Goal: Communication & Community: Answer question/provide support

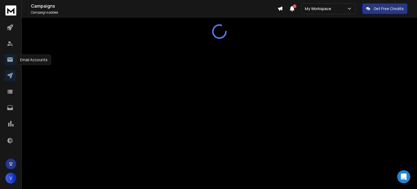
click at [8, 62] on icon at bounding box center [10, 59] width 7 height 7
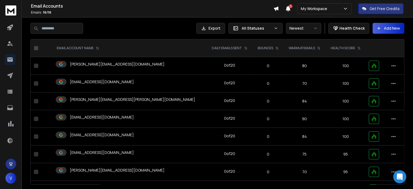
click at [391, 63] on icon at bounding box center [393, 65] width 5 height 5
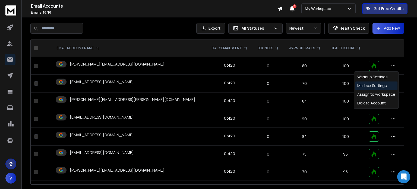
click at [379, 86] on div "Mailbox Settings" at bounding box center [376, 85] width 42 height 9
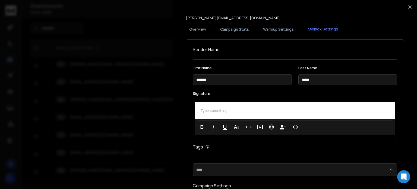
click at [262, 76] on input "*******" at bounding box center [242, 79] width 99 height 11
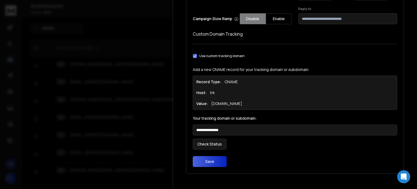
scroll to position [228, 0]
type input "****"
click at [201, 158] on button "Save" at bounding box center [210, 161] width 34 height 11
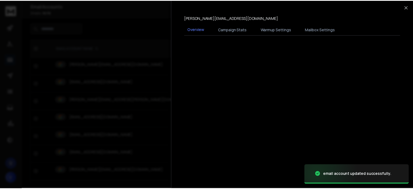
scroll to position [0, 0]
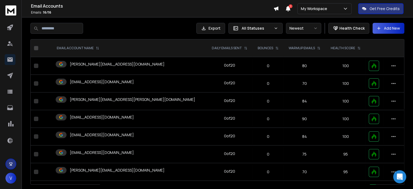
click at [117, 67] on div "[PERSON_NAME][EMAIL_ADDRESS][DOMAIN_NAME]" at bounding box center [110, 64] width 109 height 7
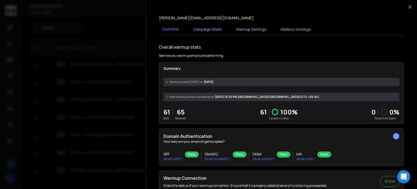
click at [299, 24] on button "Mailbox Settings" at bounding box center [296, 29] width 37 height 12
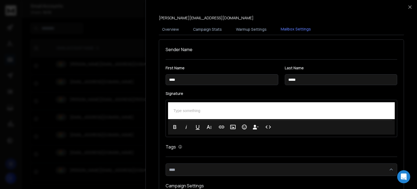
click at [322, 78] on input "*****" at bounding box center [341, 79] width 113 height 11
paste input "**********"
click at [298, 79] on input "**********" at bounding box center [341, 79] width 113 height 11
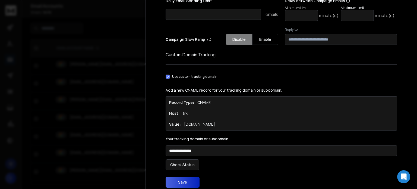
scroll to position [224, 0]
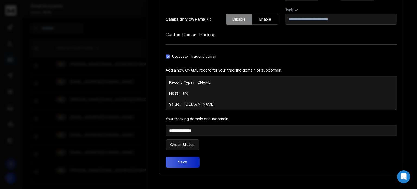
type input "**********"
click at [179, 165] on button "Save" at bounding box center [183, 162] width 34 height 11
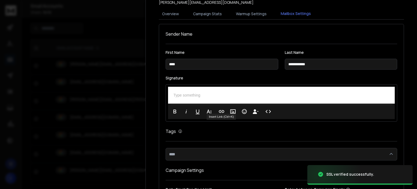
scroll to position [0, 0]
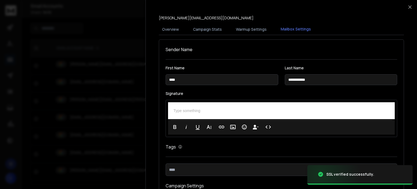
click at [188, 20] on p "[PERSON_NAME][EMAIL_ADDRESS][DOMAIN_NAME]" at bounding box center [206, 17] width 95 height 5
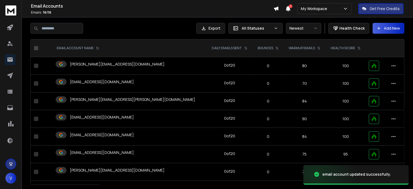
click at [108, 64] on p "[PERSON_NAME][EMAIL_ADDRESS][DOMAIN_NAME]" at bounding box center [117, 63] width 95 height 5
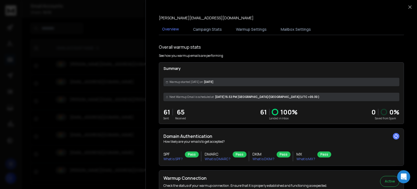
click at [215, 25] on button "Campaign Stats" at bounding box center [207, 29] width 35 height 12
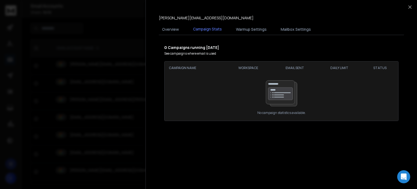
click at [254, 26] on button "Warmup Settings" at bounding box center [251, 29] width 37 height 12
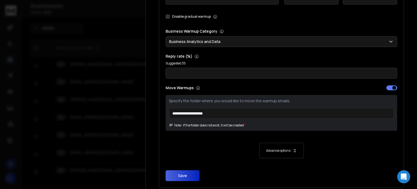
scroll to position [148, 0]
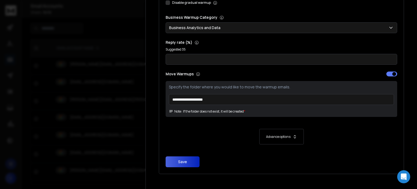
click at [280, 137] on p "Advance options" at bounding box center [278, 137] width 24 height 4
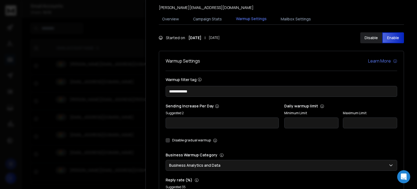
scroll to position [0, 0]
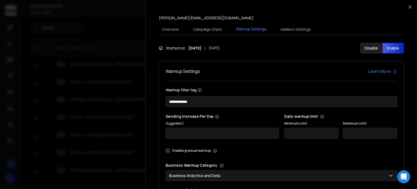
click at [308, 25] on button "Mailbox Settings" at bounding box center [296, 29] width 37 height 12
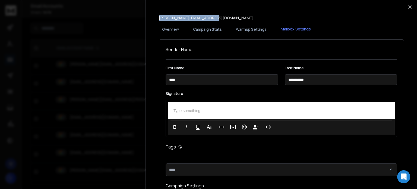
drag, startPoint x: 159, startPoint y: 18, endPoint x: 220, endPoint y: 18, distance: 61.4
click at [220, 18] on div "[PERSON_NAME][EMAIL_ADDRESS][DOMAIN_NAME]" at bounding box center [281, 17] width 245 height 5
copy p "[PERSON_NAME][EMAIL_ADDRESS][DOMAIN_NAME]"
click at [405, 176] on icon "Open Intercom Messenger" at bounding box center [404, 176] width 6 height 7
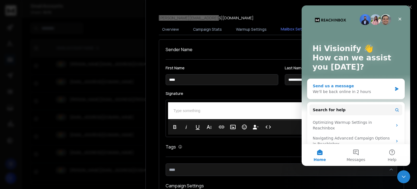
click at [370, 94] on div "We'll be back online in 2 hours" at bounding box center [353, 92] width 80 height 6
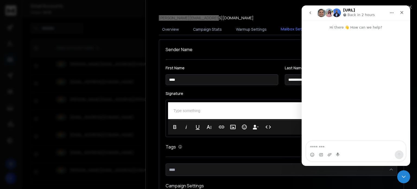
click at [345, 145] on textarea "Message…" at bounding box center [356, 145] width 99 height 9
click at [59, 75] on div at bounding box center [208, 94] width 417 height 189
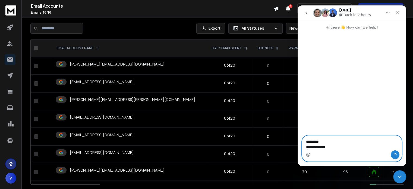
click at [358, 149] on textarea "**********" at bounding box center [351, 143] width 99 height 15
type textarea "**********"
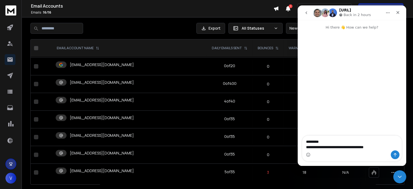
click at [375, 11] on div "[URL] Back in 2 hours" at bounding box center [347, 13] width 69 height 10
click at [398, 13] on icon "Close" at bounding box center [398, 12] width 4 height 4
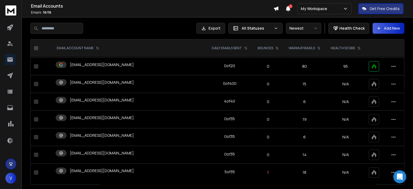
scroll to position [0, 0]
click at [395, 30] on button "Add New" at bounding box center [389, 28] width 32 height 11
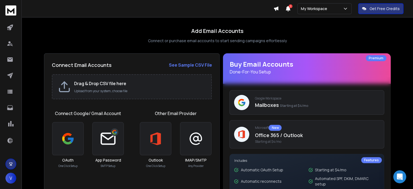
scroll to position [23, 0]
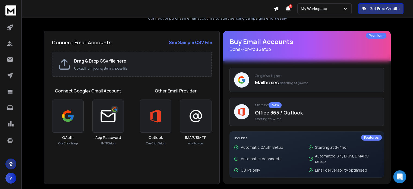
click at [291, 82] on span "Starting at $4/mo" at bounding box center [294, 83] width 29 height 5
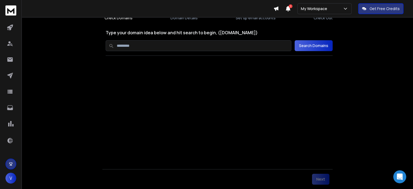
scroll to position [17, 0]
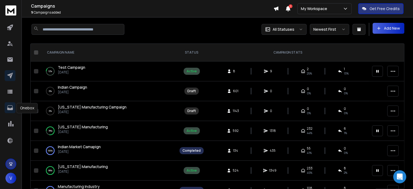
click at [11, 108] on icon at bounding box center [10, 107] width 6 height 5
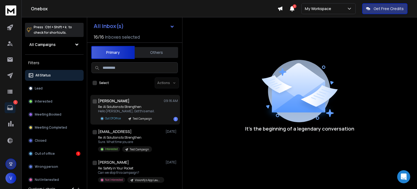
click at [139, 107] on p "Re: AI Solutions to Strengthen" at bounding box center [126, 107] width 57 height 4
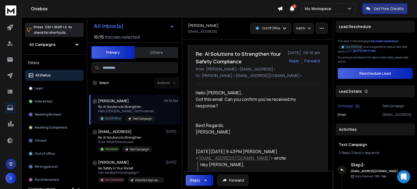
scroll to position [27, 0]
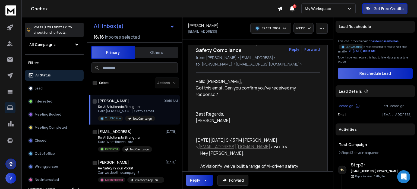
click at [197, 178] on div "Reply" at bounding box center [195, 179] width 10 height 5
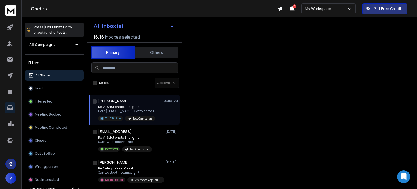
scroll to position [0, 0]
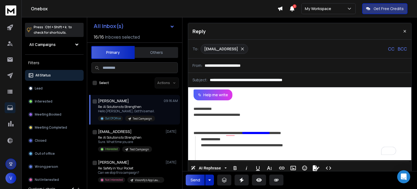
click at [388, 46] on p "CC" at bounding box center [391, 49] width 7 height 7
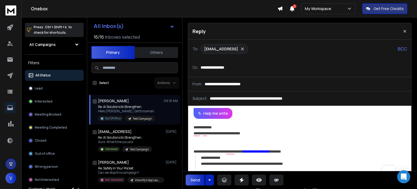
type input "**********"
type input "*"
paste input "**********"
type input "**********"
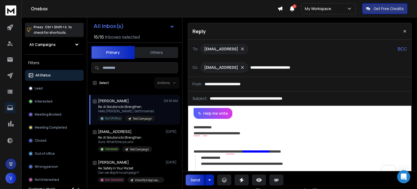
click at [325, 65] on div "**********" at bounding box center [304, 68] width 207 height 10
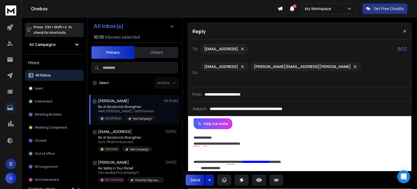
click at [194, 179] on button "Send" at bounding box center [195, 179] width 19 height 11
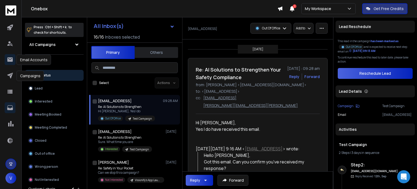
click at [11, 57] on icon at bounding box center [10, 59] width 7 height 7
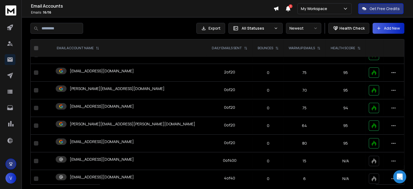
scroll to position [136, 0]
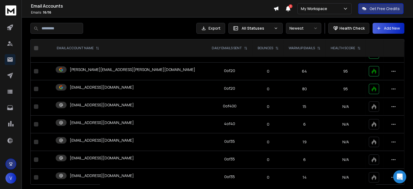
click at [93, 125] on div "[EMAIL_ADDRESS][DOMAIN_NAME]" at bounding box center [95, 122] width 78 height 7
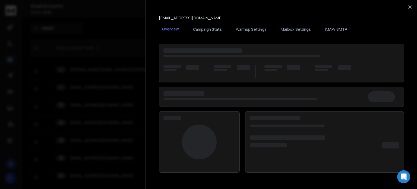
click at [309, 27] on button "Mailbox Settings" at bounding box center [296, 29] width 37 height 12
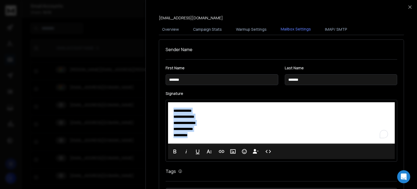
drag, startPoint x: 173, startPoint y: 110, endPoint x: 195, endPoint y: 138, distance: 35.5
click at [195, 138] on div "**********" at bounding box center [281, 122] width 227 height 41
click at [124, 129] on div at bounding box center [208, 94] width 417 height 189
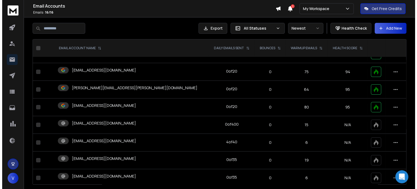
scroll to position [109, 0]
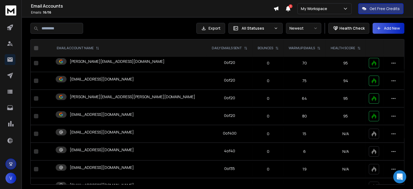
click at [113, 112] on p "[EMAIL_ADDRESS][DOMAIN_NAME]" at bounding box center [102, 114] width 64 height 5
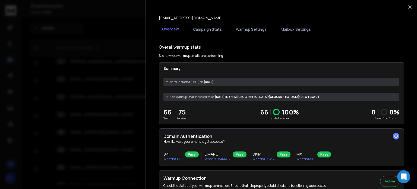
click at [258, 29] on button "Warmup Settings" at bounding box center [251, 29] width 37 height 12
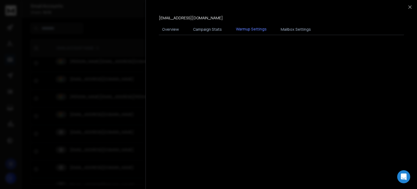
click at [284, 26] on button "Mailbox Settings" at bounding box center [296, 29] width 37 height 12
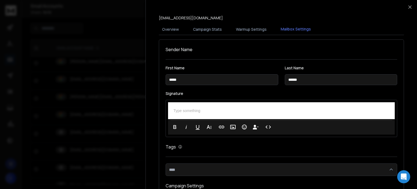
click at [220, 108] on div at bounding box center [282, 111] width 216 height 6
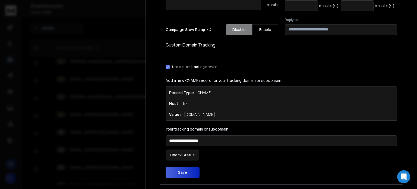
scroll to position [246, 0]
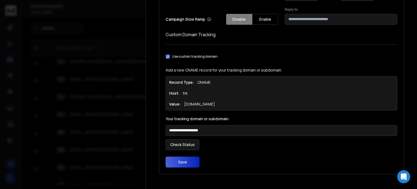
click at [183, 162] on button "Save" at bounding box center [183, 162] width 34 height 11
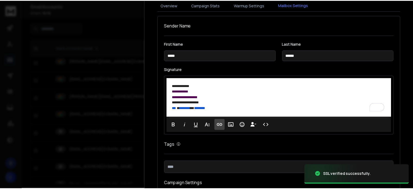
scroll to position [0, 0]
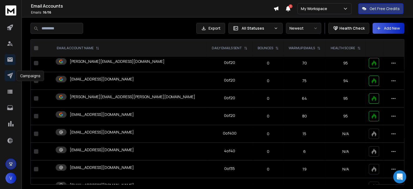
click at [12, 76] on icon at bounding box center [10, 75] width 7 height 7
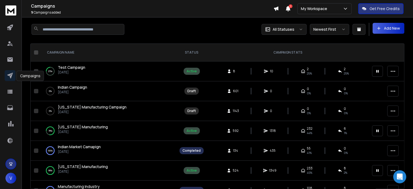
click at [83, 108] on div "Texas Manufacturing Campaign 11 days ago" at bounding box center [92, 110] width 69 height 13
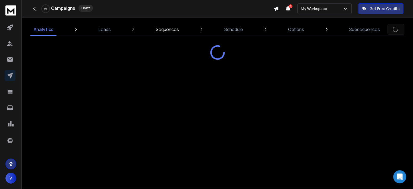
click at [167, 26] on link "Sequences" at bounding box center [168, 29] width 30 height 13
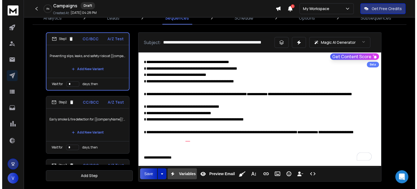
scroll to position [30, 0]
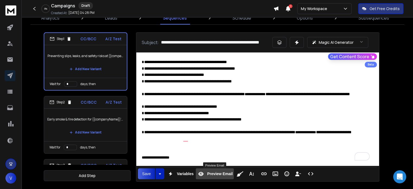
click at [222, 175] on span "Preview Email" at bounding box center [220, 173] width 28 height 5
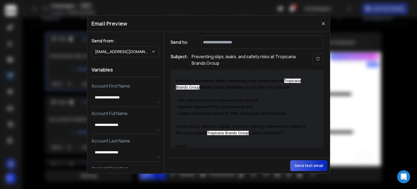
scroll to position [71, 0]
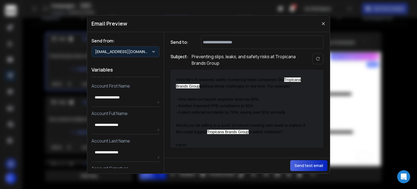
click at [128, 49] on p "[EMAIL_ADDRESS][DOMAIN_NAME]" at bounding box center [123, 51] width 56 height 5
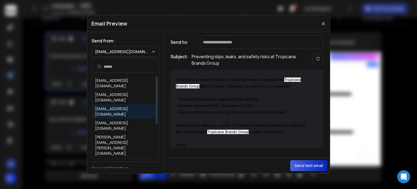
click at [130, 106] on div "[EMAIL_ADDRESS][DOMAIN_NAME]" at bounding box center [125, 111] width 61 height 11
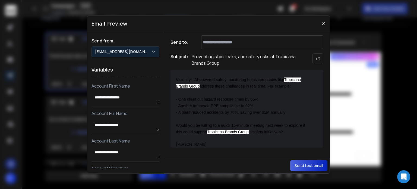
click at [133, 49] on p "[EMAIL_ADDRESS][DOMAIN_NAME]" at bounding box center [123, 51] width 56 height 5
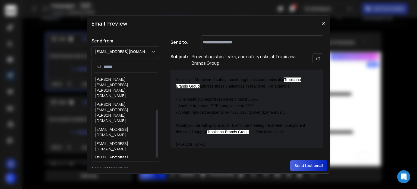
scroll to position [3, 0]
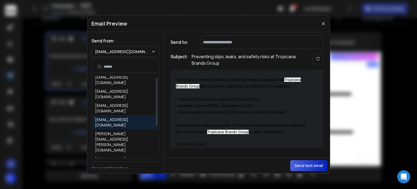
click at [127, 117] on div "[EMAIL_ADDRESS][DOMAIN_NAME]" at bounding box center [125, 122] width 61 height 11
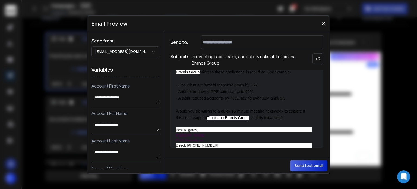
scroll to position [90, 0]
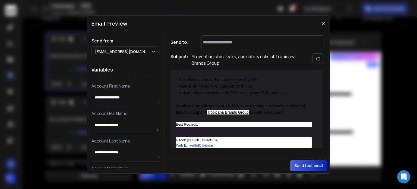
click at [217, 39] on input at bounding box center [262, 42] width 118 height 10
type input "**********"
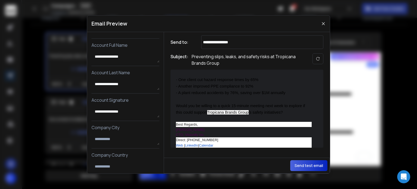
scroll to position [0, 0]
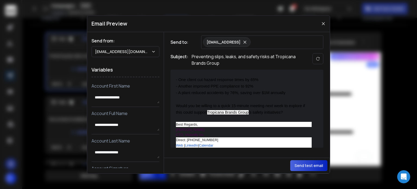
click at [122, 98] on textarea "*****" at bounding box center [126, 97] width 68 height 11
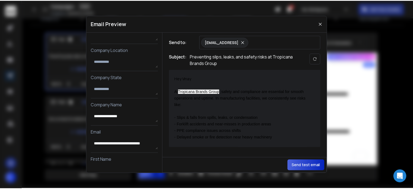
scroll to position [272, 0]
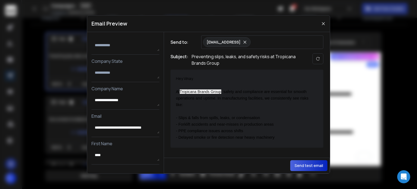
type textarea "*****"
click at [312, 170] on button "Send test email" at bounding box center [309, 165] width 37 height 11
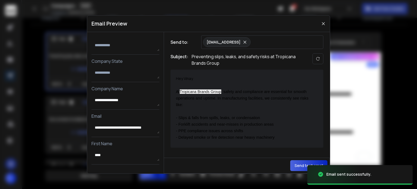
click at [77, 85] on div "**********" at bounding box center [208, 94] width 417 height 169
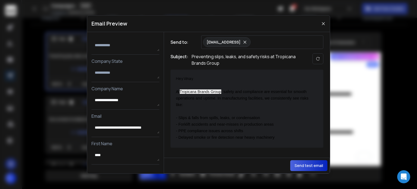
click at [324, 22] on icon at bounding box center [324, 23] width 4 height 4
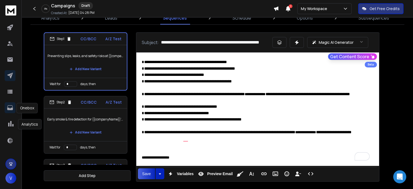
click at [11, 108] on icon at bounding box center [10, 107] width 6 height 5
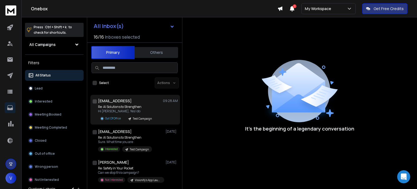
click at [135, 111] on p "Hi Harsh sir, Yes I do" at bounding box center [126, 111] width 57 height 4
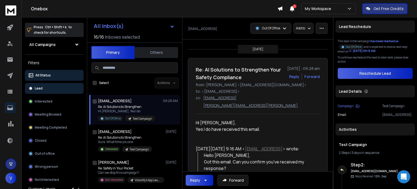
click at [53, 89] on button "Lead" at bounding box center [54, 88] width 59 height 11
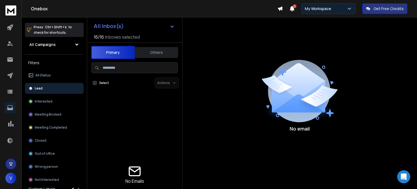
click at [329, 4] on button "My Workspace" at bounding box center [329, 8] width 54 height 11
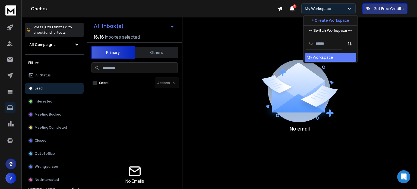
click at [330, 8] on p "My Workspace" at bounding box center [319, 8] width 29 height 5
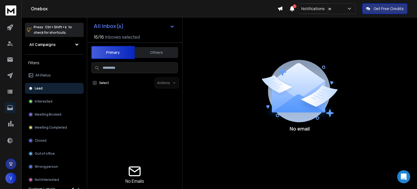
click at [292, 9] on icon at bounding box center [292, 8] width 5 height 5
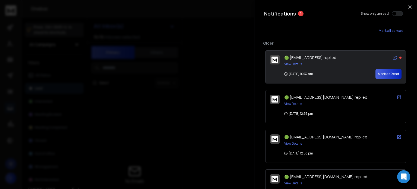
click at [383, 75] on button "Mark as Read" at bounding box center [389, 74] width 26 height 10
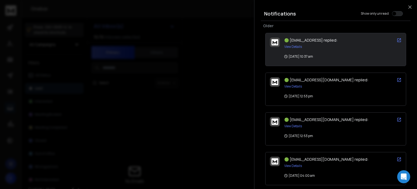
click at [342, 42] on p "🟢 vinay@visionify.ai replied:" at bounding box center [341, 40] width 113 height 5
click at [317, 42] on span "🟢 vinay@visionify.ai replied:" at bounding box center [311, 40] width 53 height 5
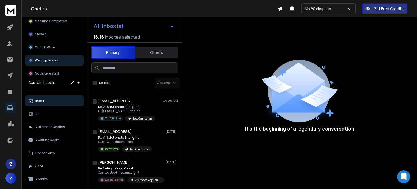
scroll to position [110, 0]
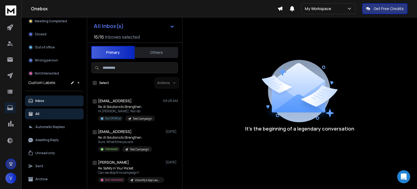
click at [50, 108] on button "All" at bounding box center [54, 113] width 59 height 11
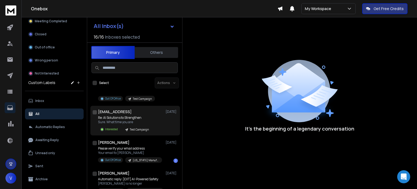
scroll to position [82, 0]
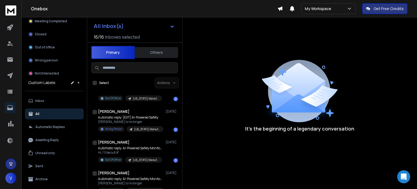
click at [157, 50] on button "Others" at bounding box center [156, 52] width 43 height 12
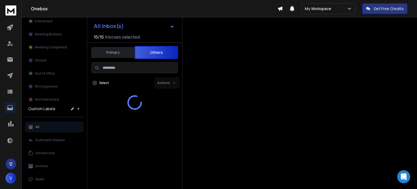
scroll to position [84, 0]
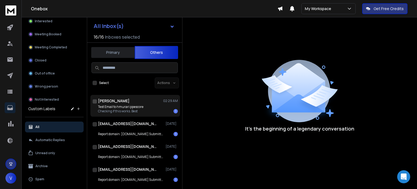
click at [141, 105] on p "Test Email to hmurari ppescore" at bounding box center [120, 107] width 45 height 4
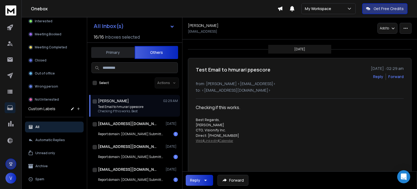
click at [203, 184] on button "Reply" at bounding box center [199, 180] width 27 height 11
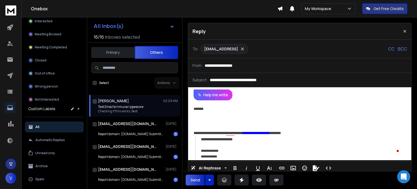
scroll to position [88, 0]
click at [195, 183] on button "Send" at bounding box center [195, 179] width 19 height 11
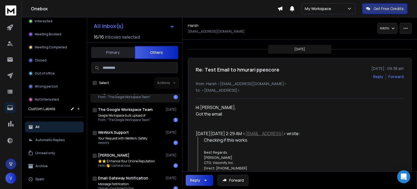
scroll to position [598, 0]
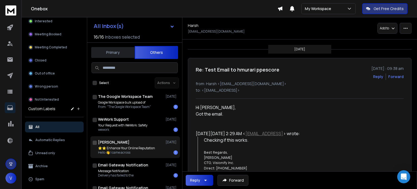
click at [144, 152] on p "Hello 👋 I came across" at bounding box center [126, 152] width 57 height 4
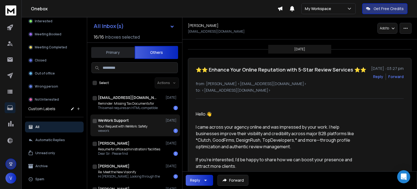
scroll to position [809, 0]
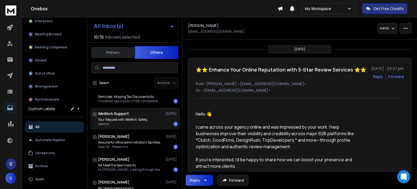
click at [134, 124] on p "wework ‌ ‌ ‌ ‌" at bounding box center [122, 124] width 49 height 4
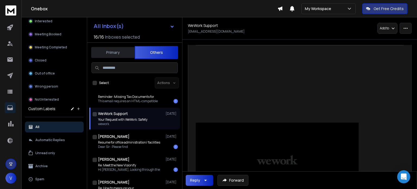
scroll to position [54, 0]
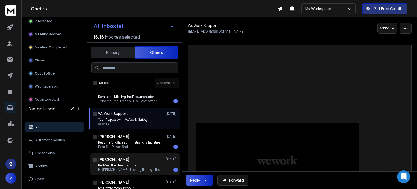
click at [137, 167] on p "Re: Meet the New Visionify" at bounding box center [129, 165] width 62 height 4
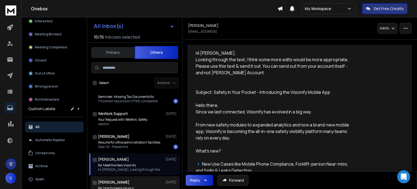
click at [138, 183] on div "Thomas Sorensen 10 Jun" at bounding box center [138, 181] width 80 height 5
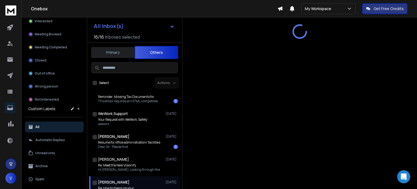
click at [154, 185] on div "Thomas Sorensen 10 Jun Re: How to measure your The standard size applies to 1" at bounding box center [138, 186] width 80 height 15
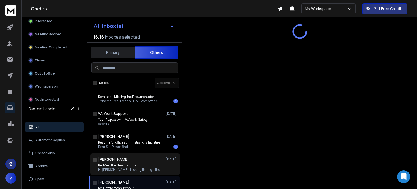
click at [135, 165] on p "Re: Meet the New Visionify" at bounding box center [129, 165] width 62 height 4
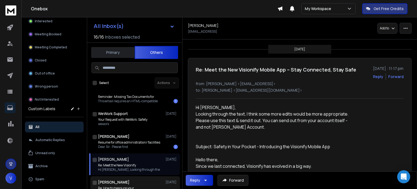
click at [136, 179] on div "Thomas Sorensen 10 Jun Re: How to measure your The standard size applies to 1" at bounding box center [136, 187] width 90 height 22
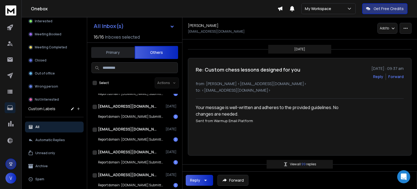
scroll to position [0, 0]
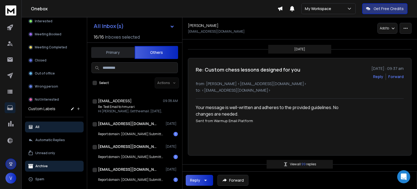
click at [54, 161] on button "Archive" at bounding box center [54, 166] width 59 height 11
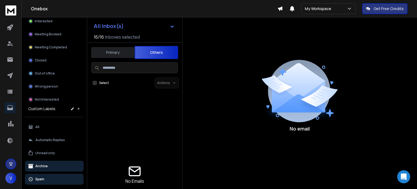
click at [62, 176] on button "Spam" at bounding box center [54, 179] width 59 height 11
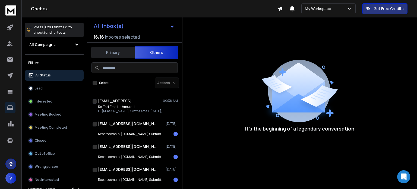
click at [56, 78] on button "All Status" at bounding box center [54, 75] width 59 height 11
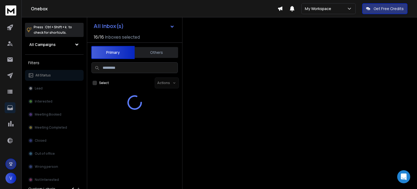
click at [121, 46] on button "Primary" at bounding box center [112, 52] width 43 height 13
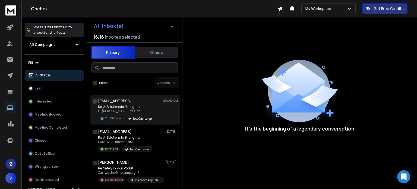
click at [149, 105] on p "Re: AI Solutions to Strengthen" at bounding box center [126, 107] width 57 height 4
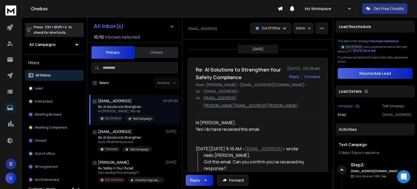
click at [163, 46] on button "Others" at bounding box center [156, 52] width 43 height 12
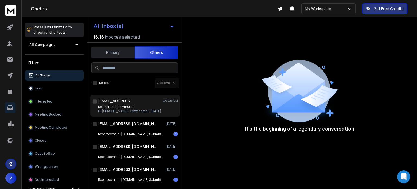
drag, startPoint x: 91, startPoint y: 101, endPoint x: 93, endPoint y: 103, distance: 2.8
click at [91, 102] on div "hmurari@visionify.ai 09:38 AM Re: Test Email to hmurari Hi Sir, Got the email. …" at bounding box center [136, 106] width 90 height 22
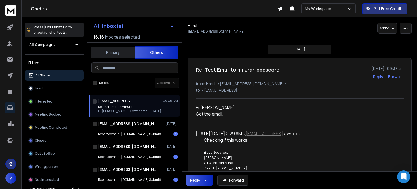
click at [94, 102] on button "button" at bounding box center [95, 101] width 4 height 4
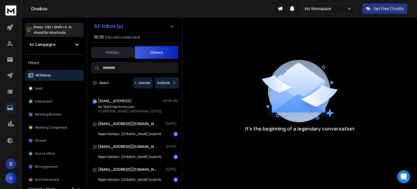
click at [164, 83] on p "Actions" at bounding box center [163, 83] width 13 height 4
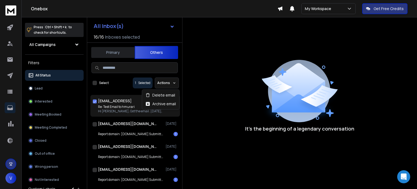
click at [96, 102] on button "button" at bounding box center [95, 101] width 4 height 4
click at [158, 104] on div "hmurari@visionify.ai 09:38 AM Re: Test Email to hmurari Hi Sir, Got the email. …" at bounding box center [138, 105] width 80 height 15
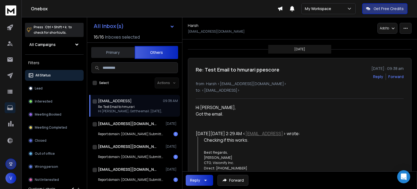
click at [392, 28] on icon at bounding box center [393, 28] width 3 height 2
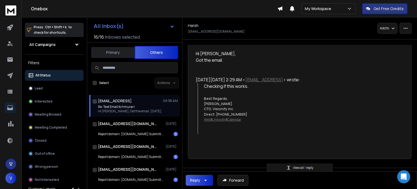
scroll to position [67, 0]
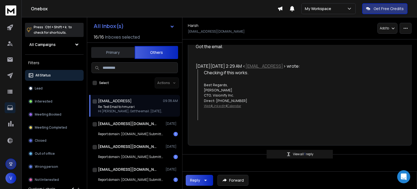
click at [404, 25] on button "button" at bounding box center [406, 28] width 12 height 11
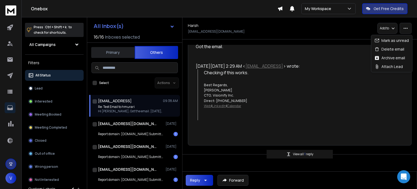
click at [353, 107] on div "Web | LinkedIn | Calendar" at bounding box center [279, 105] width 151 height 5
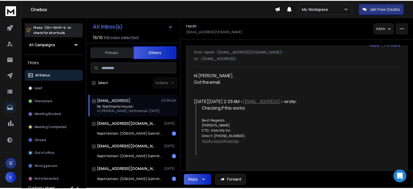
scroll to position [0, 0]
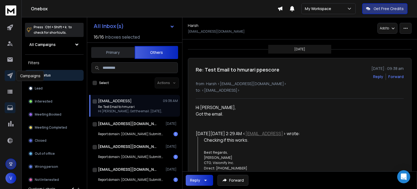
click at [8, 76] on icon at bounding box center [10, 75] width 7 height 7
